Goal: Navigation & Orientation: Find specific page/section

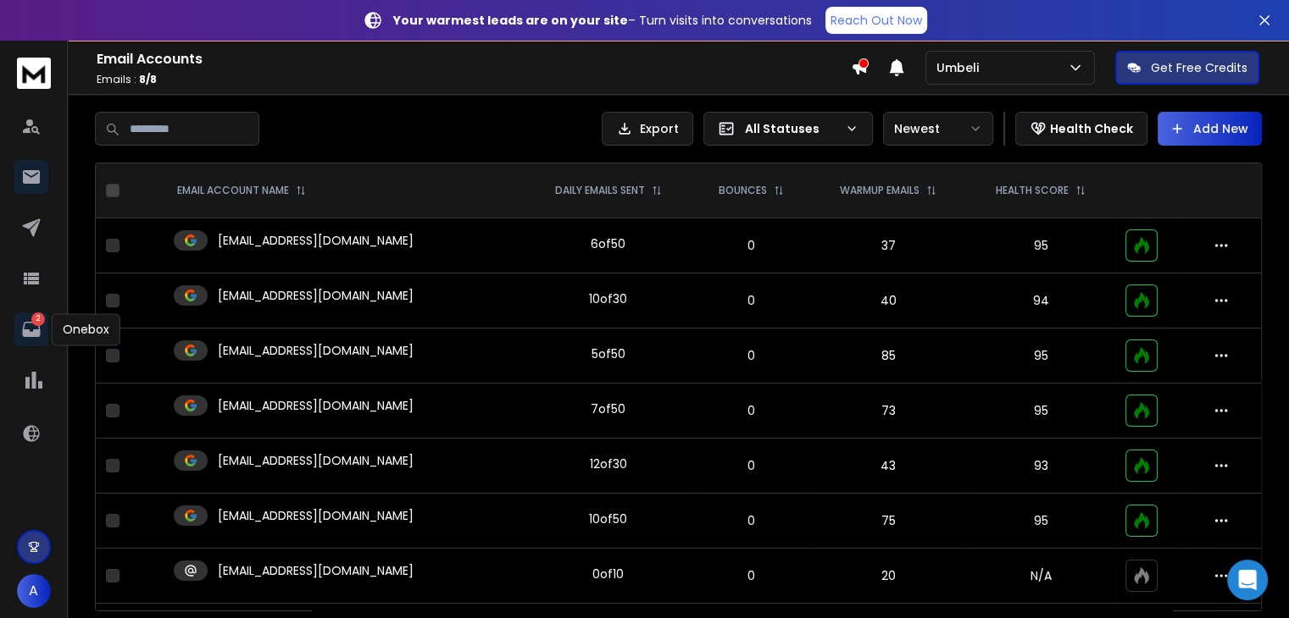
click at [33, 335] on icon at bounding box center [31, 329] width 18 height 15
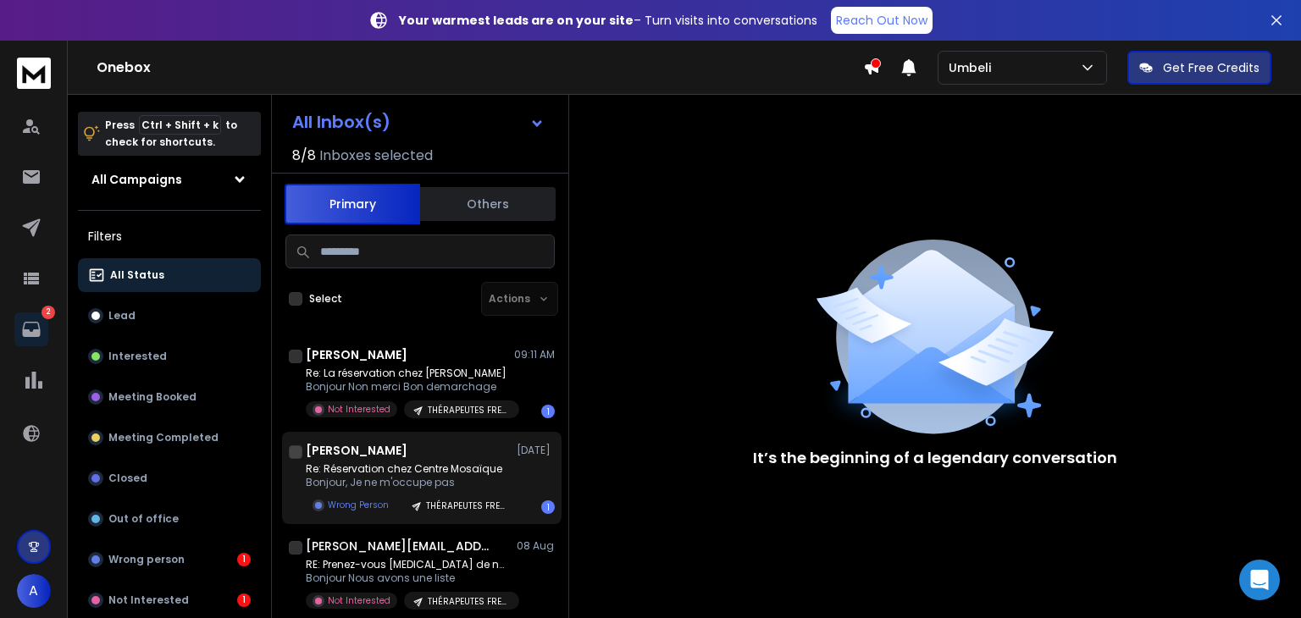
click at [384, 468] on p "Re: Réservation chez Centre Mosaïque" at bounding box center [407, 470] width 203 height 14
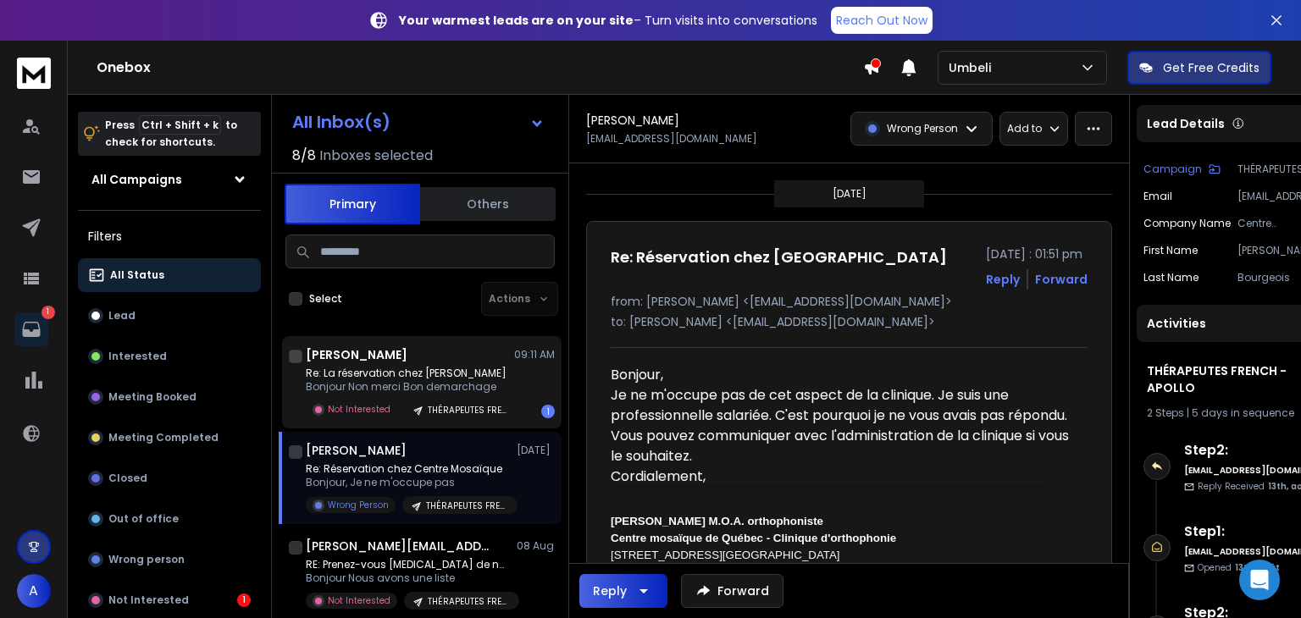
click at [346, 363] on div "[PERSON_NAME] 09:11 AM Re: La réservation chez [PERSON_NAME] Non merci Bon dema…" at bounding box center [430, 382] width 249 height 72
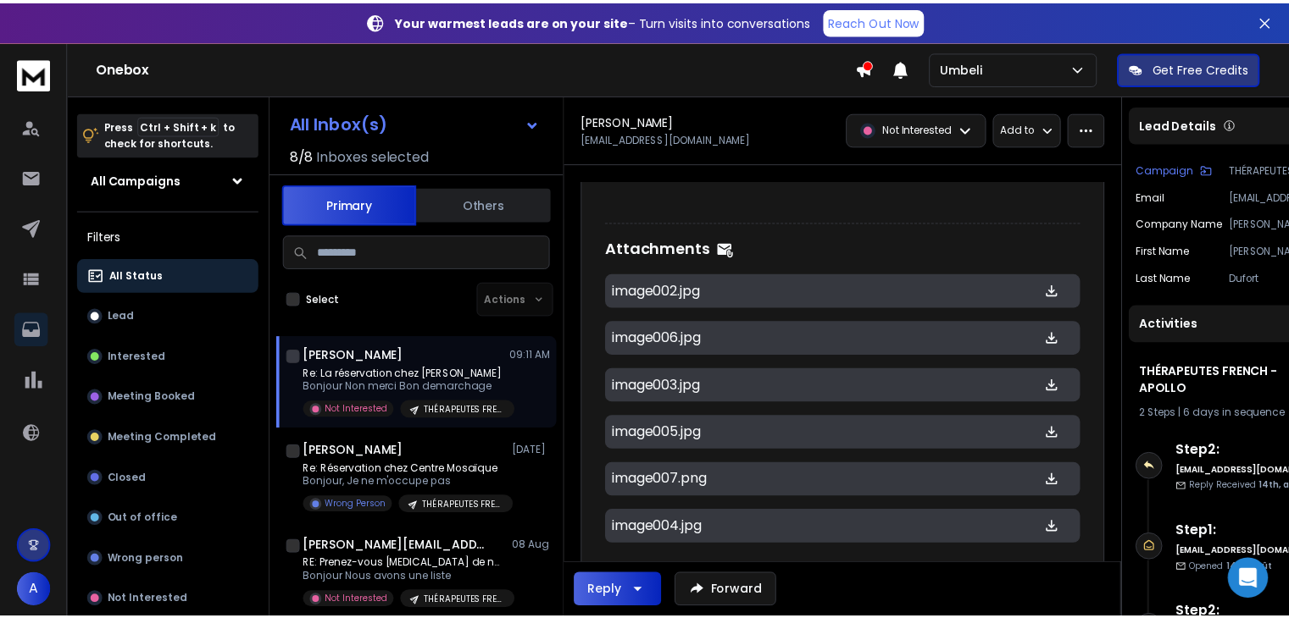
scroll to position [1614, 0]
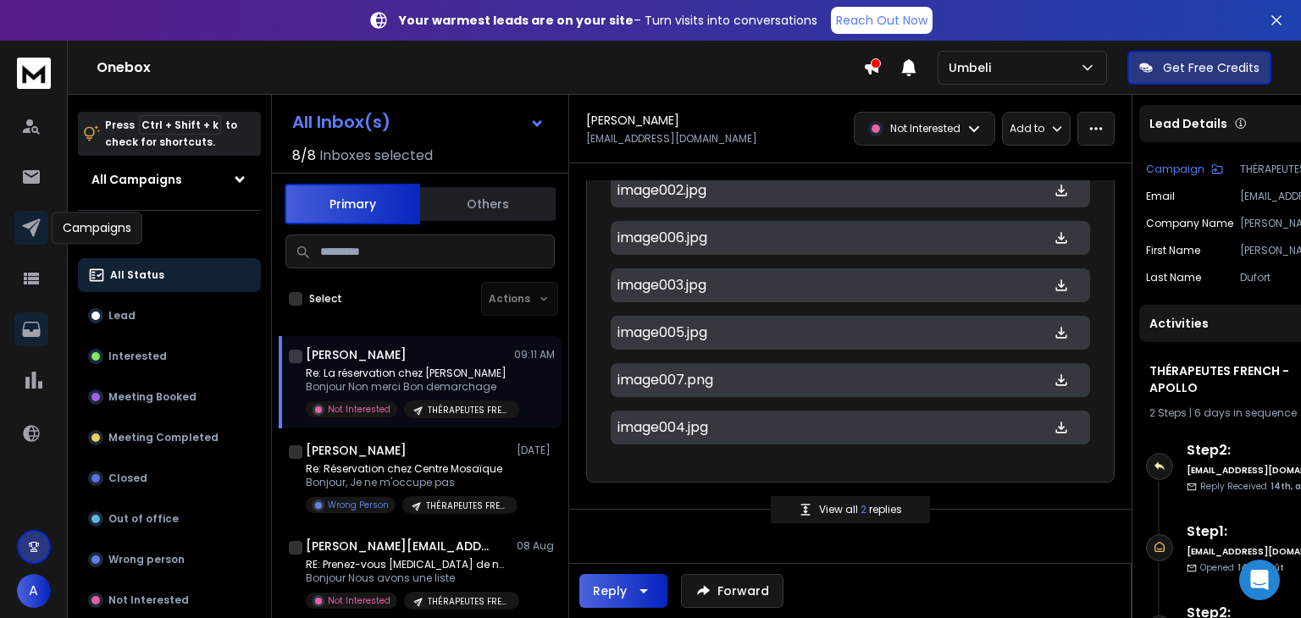
click at [30, 231] on icon at bounding box center [31, 228] width 18 height 18
